Goal: Task Accomplishment & Management: Manage account settings

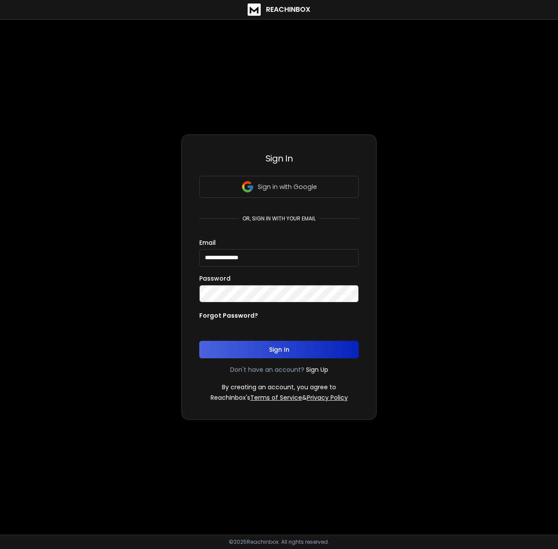
click at [277, 350] on button "Sign In" at bounding box center [279, 349] width 160 height 17
click at [266, 251] on input "**********" at bounding box center [279, 257] width 160 height 17
type input "**********"
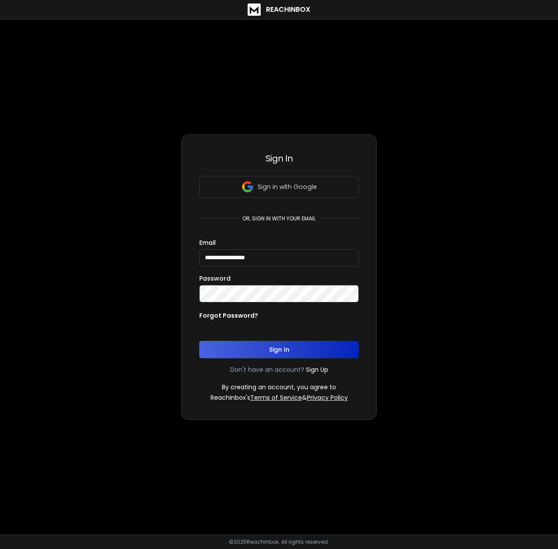
click at [288, 350] on button "Sign In" at bounding box center [279, 349] width 160 height 17
